Goal: Information Seeking & Learning: Check status

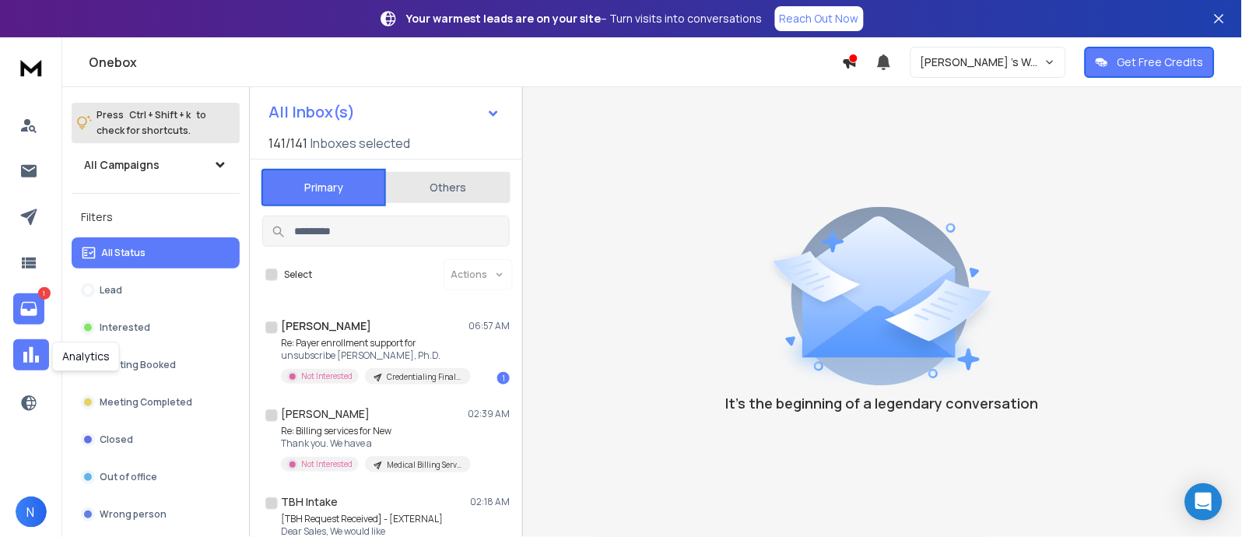
click at [30, 360] on icon at bounding box center [31, 355] width 16 height 16
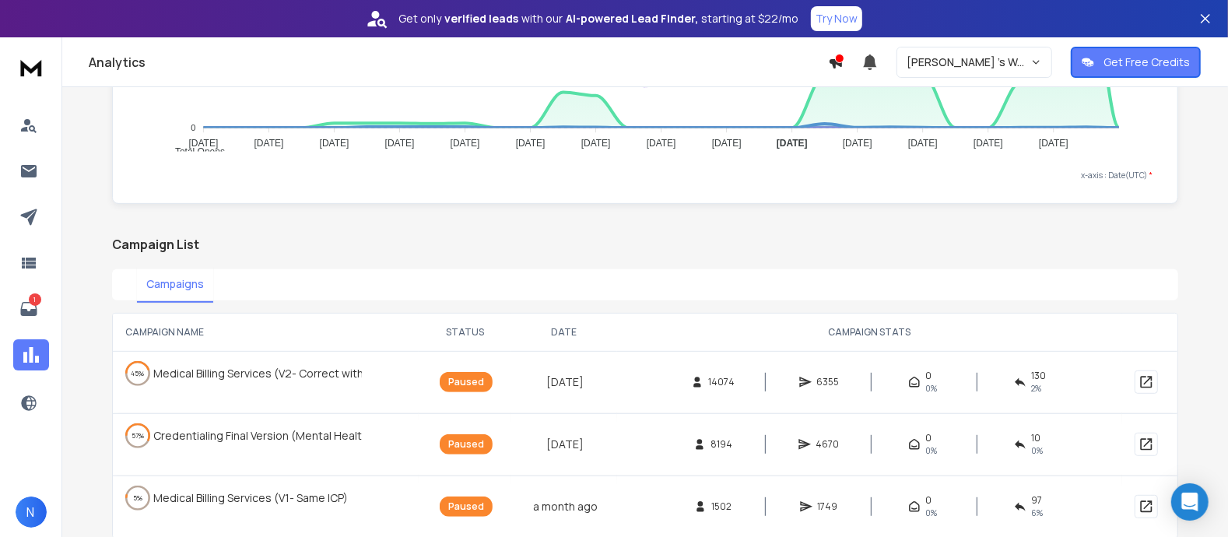
scroll to position [504, 0]
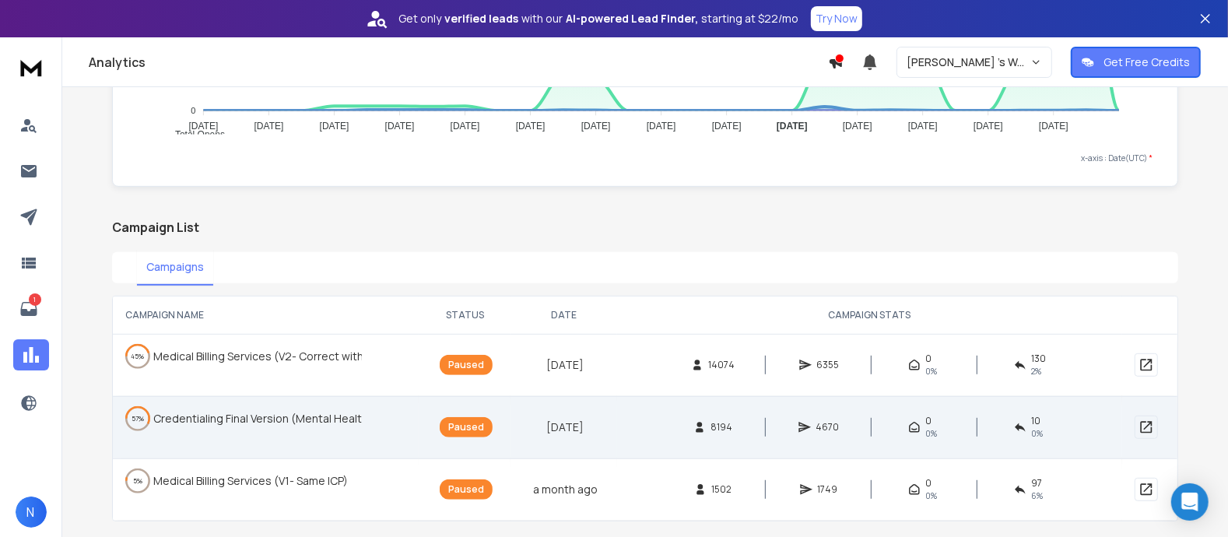
click at [1140, 427] on icon at bounding box center [1146, 428] width 12 height 12
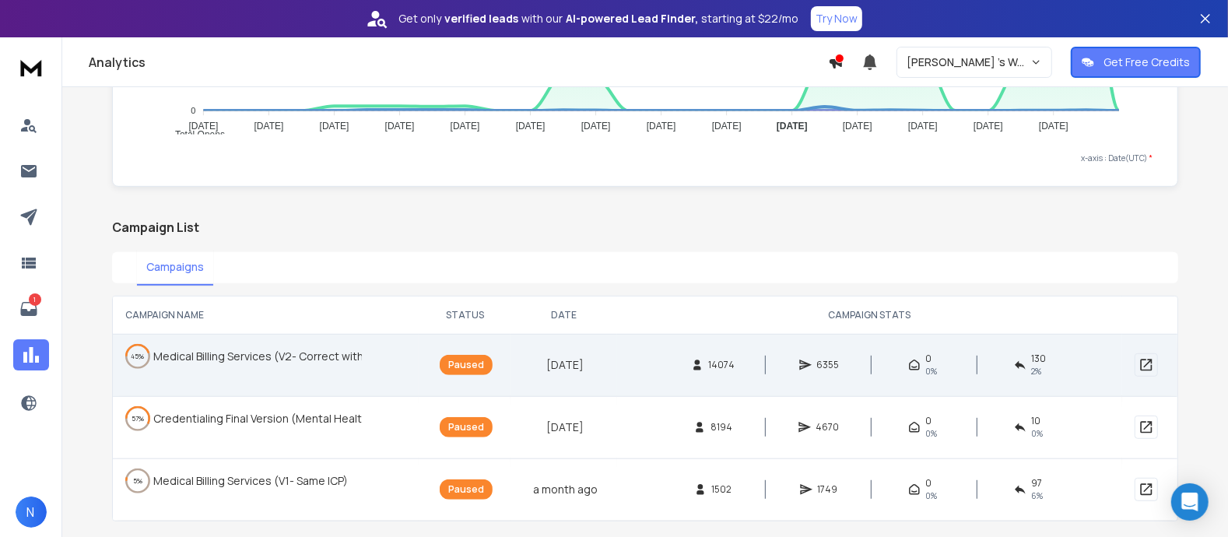
click at [1151, 357] on icon at bounding box center [1147, 365] width 16 height 16
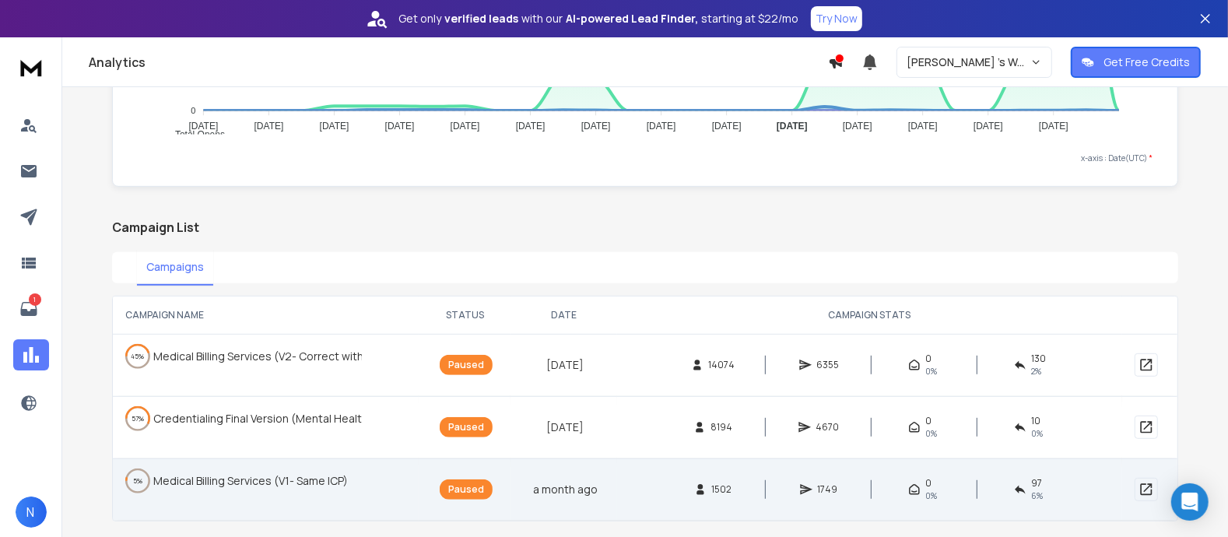
click at [1147, 487] on icon at bounding box center [1147, 490] width 16 height 16
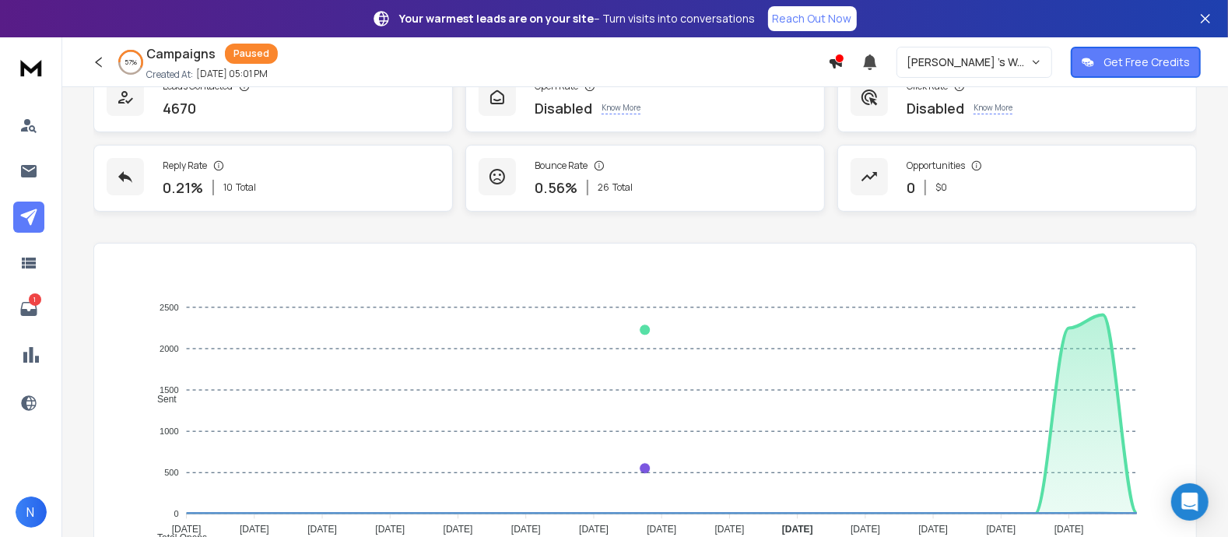
scroll to position [227, 0]
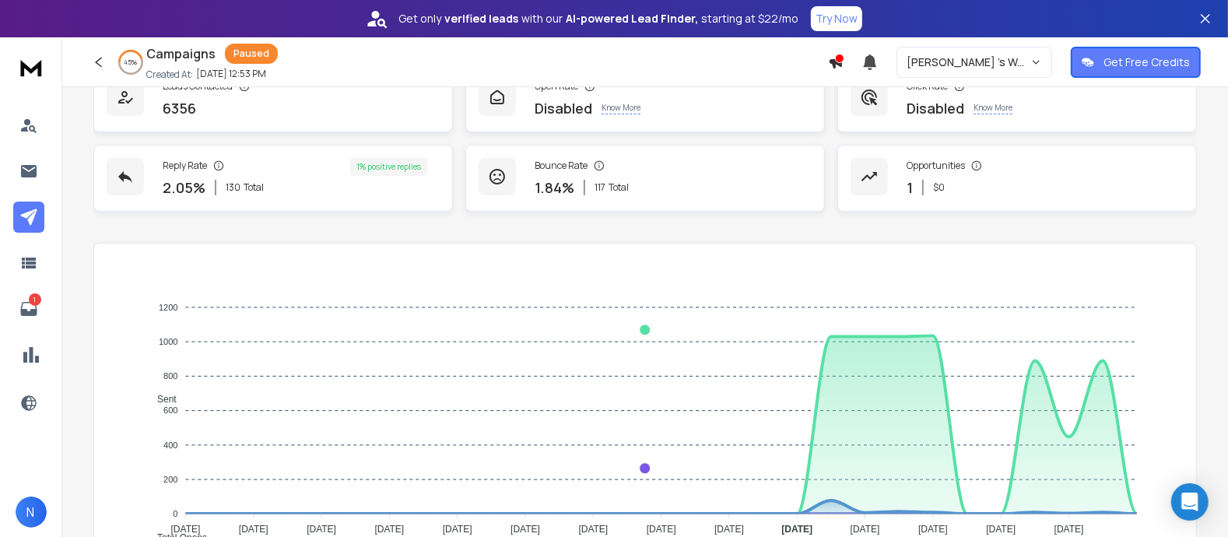
scroll to position [227, 0]
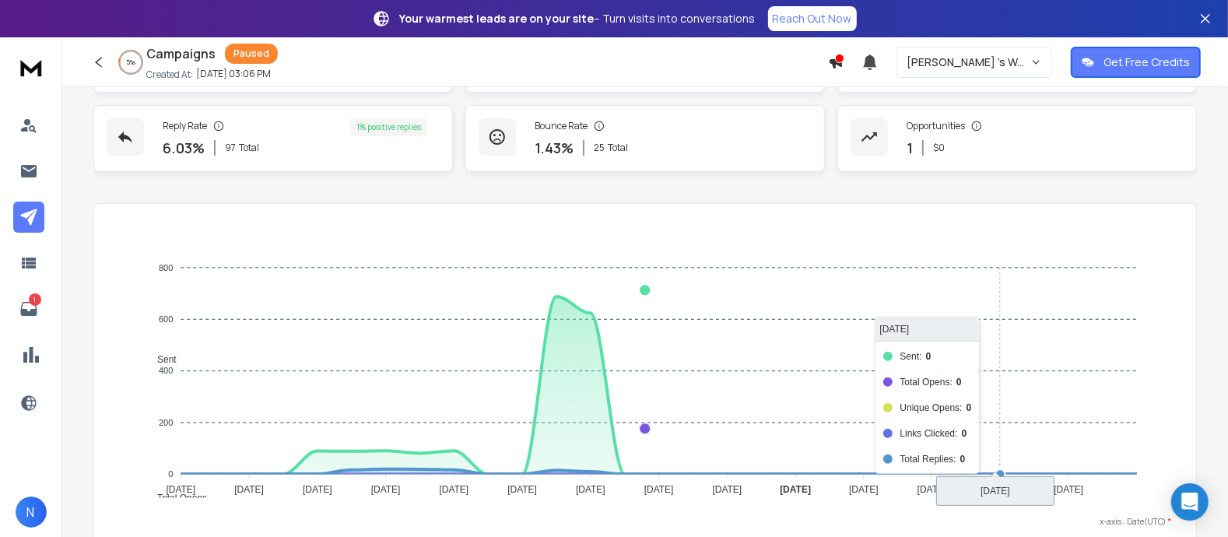
scroll to position [453, 0]
